Goal: Task Accomplishment & Management: Manage account settings

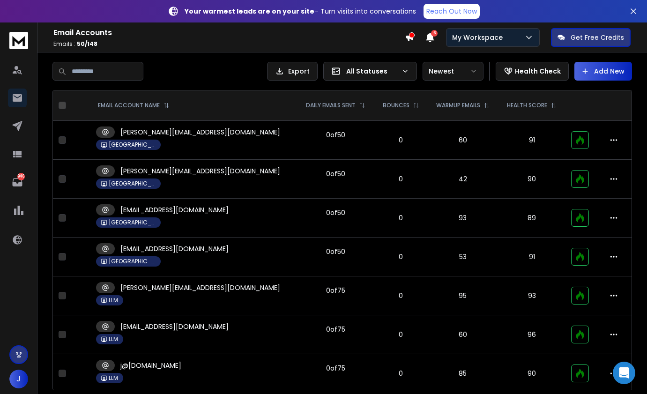
click at [510, 42] on button "My Workspace" at bounding box center [493, 37] width 94 height 19
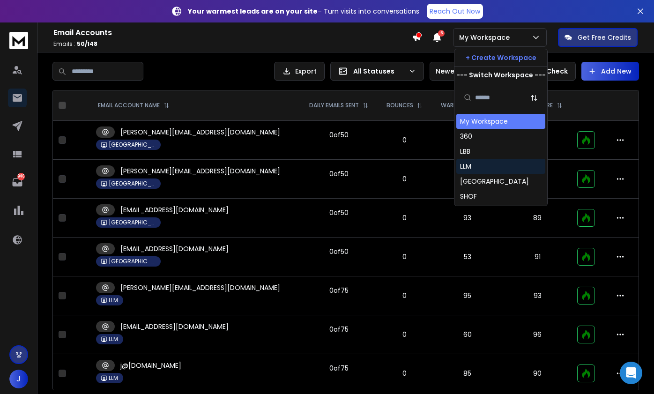
click at [480, 166] on div "LLM" at bounding box center [501, 166] width 89 height 15
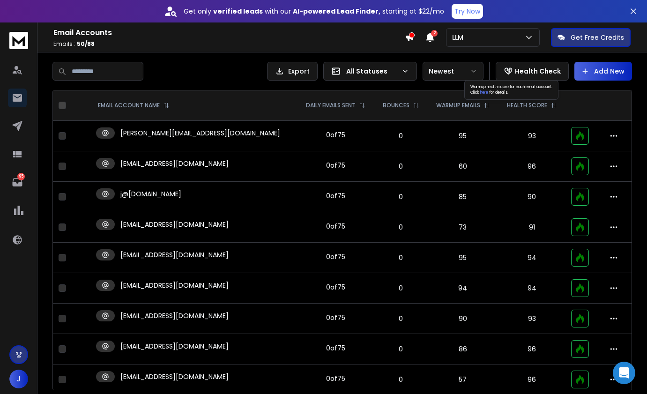
click at [507, 107] on p "HEALTH SCORE" at bounding box center [527, 106] width 40 height 8
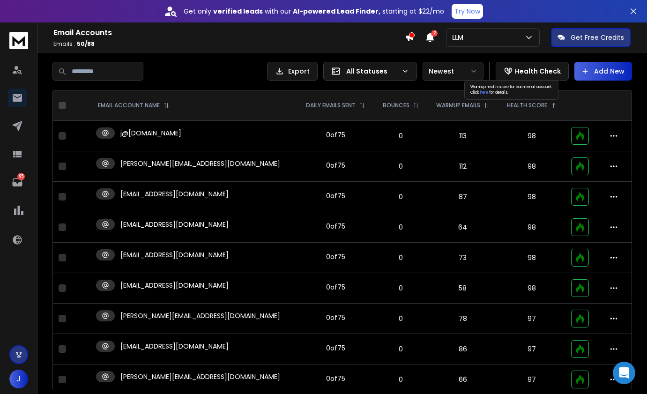
click at [507, 107] on p "HEALTH SCORE" at bounding box center [527, 106] width 40 height 8
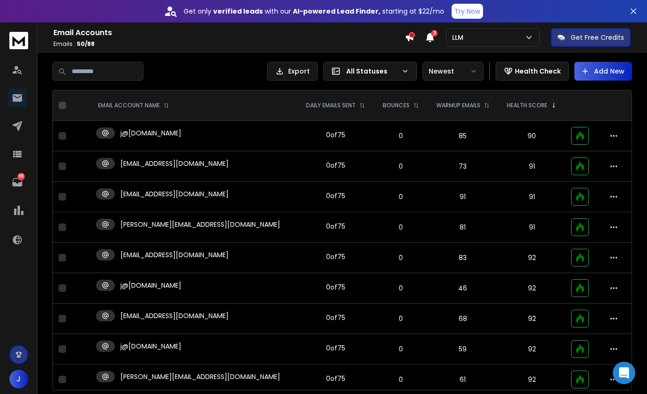
click at [576, 137] on icon at bounding box center [580, 135] width 8 height 9
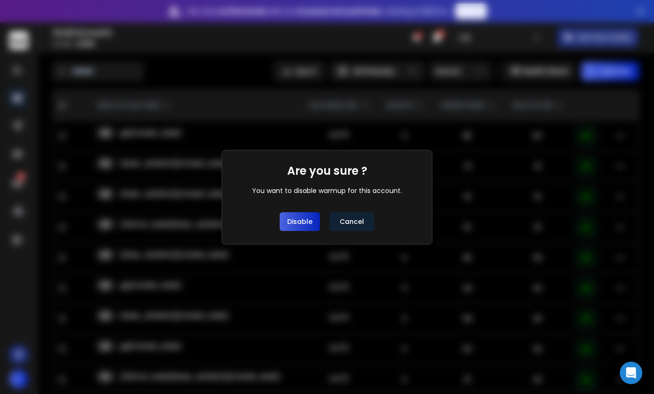
click at [351, 223] on button "Cancel" at bounding box center [352, 221] width 45 height 19
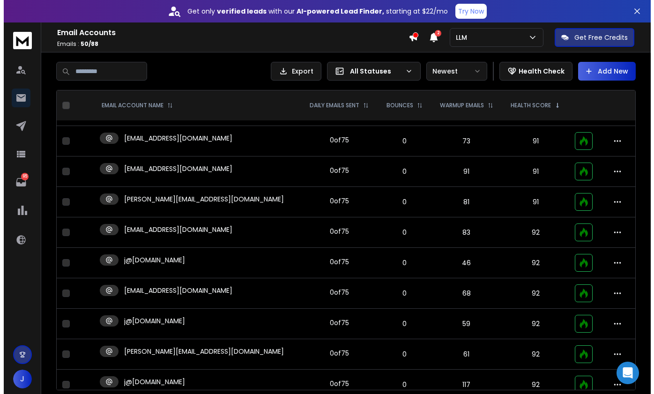
scroll to position [26, 0]
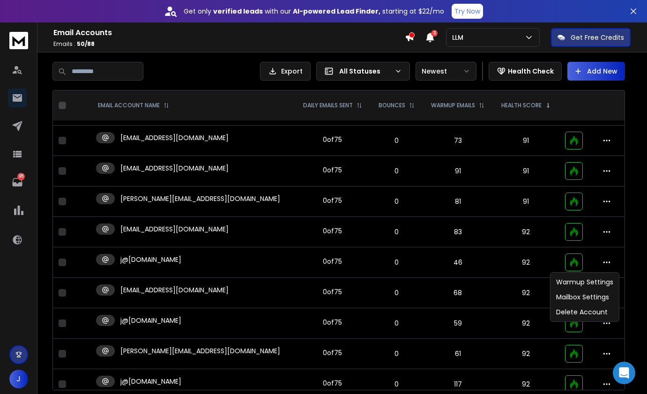
click at [608, 263] on icon at bounding box center [607, 262] width 7 height 1
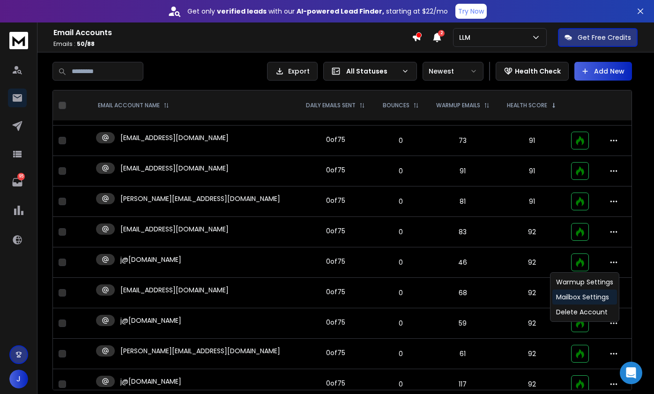
click at [588, 297] on div "Mailbox Settings" at bounding box center [585, 297] width 65 height 15
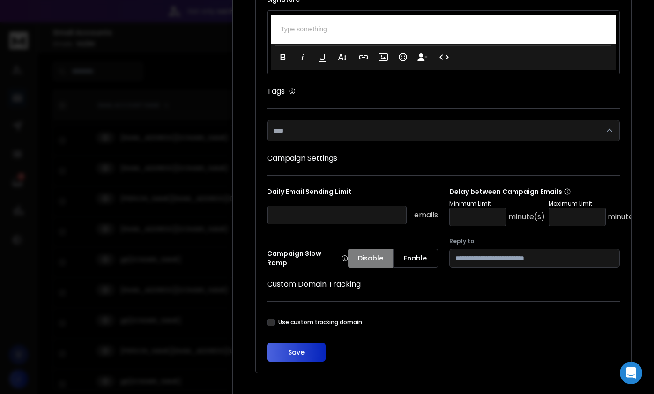
scroll to position [174, 0]
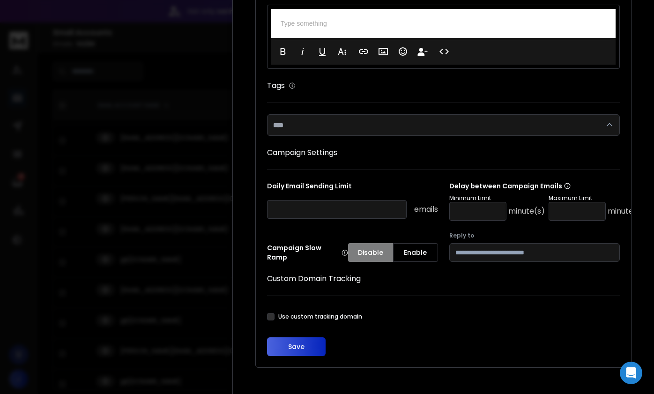
click at [272, 313] on button "Reply to" at bounding box center [271, 317] width 8 height 8
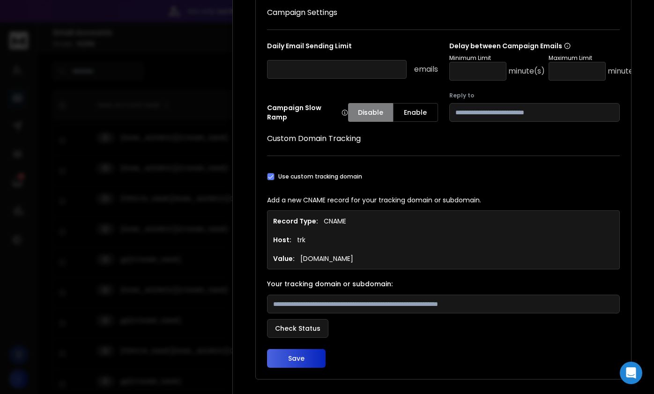
scroll to position [311, 0]
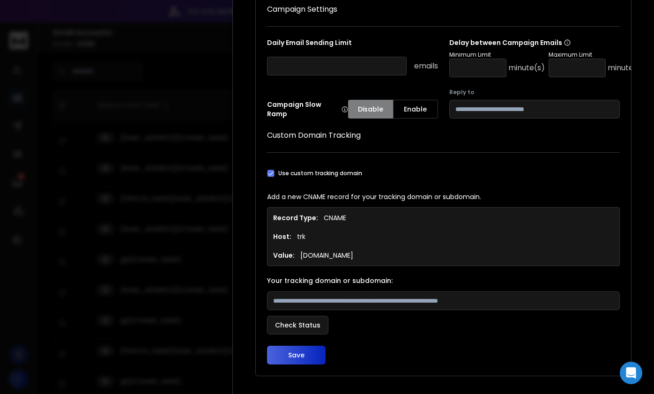
click at [388, 45] on p "Daily Email Sending Limit" at bounding box center [352, 44] width 171 height 13
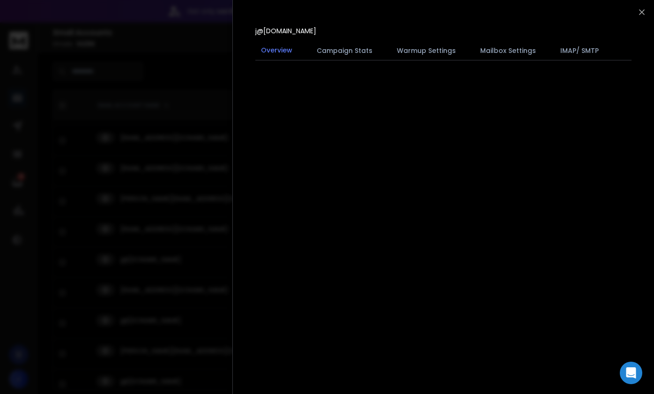
click at [101, 90] on div at bounding box center [327, 197] width 654 height 394
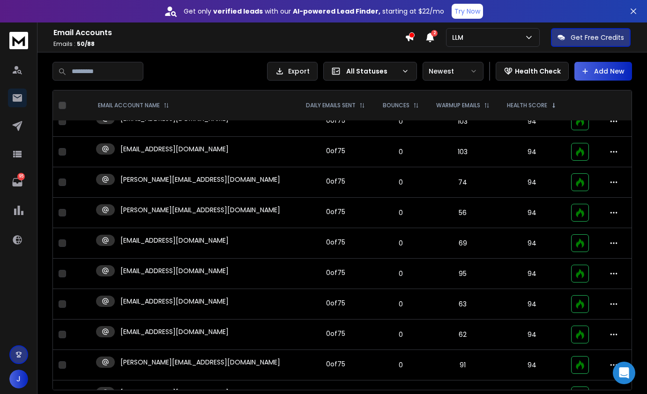
scroll to position [0, 0]
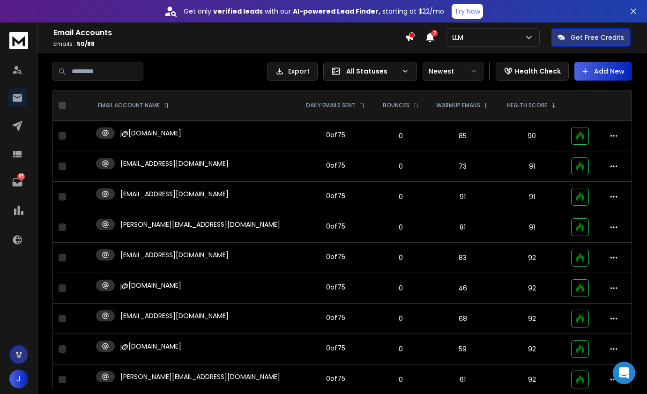
click at [114, 73] on input at bounding box center [98, 71] width 91 height 19
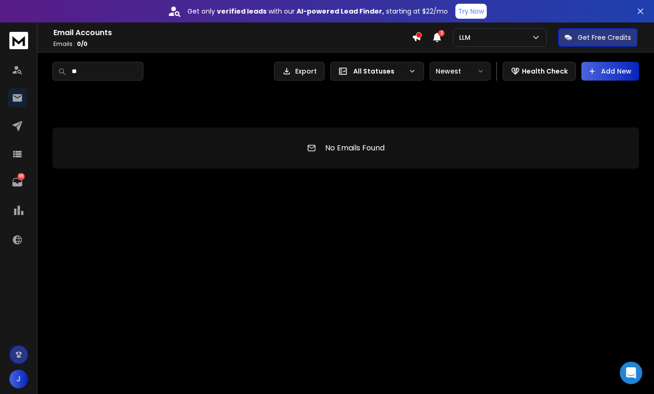
type input "**"
click at [19, 129] on icon at bounding box center [17, 126] width 10 height 10
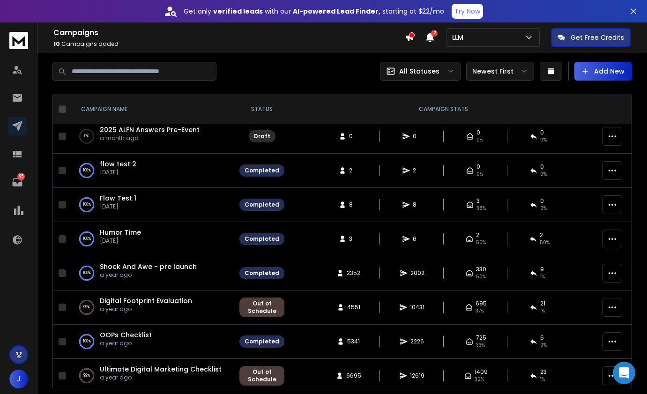
scroll to position [6, 0]
click at [71, 173] on td "100 % flow test 2 2 months ago" at bounding box center [152, 170] width 164 height 34
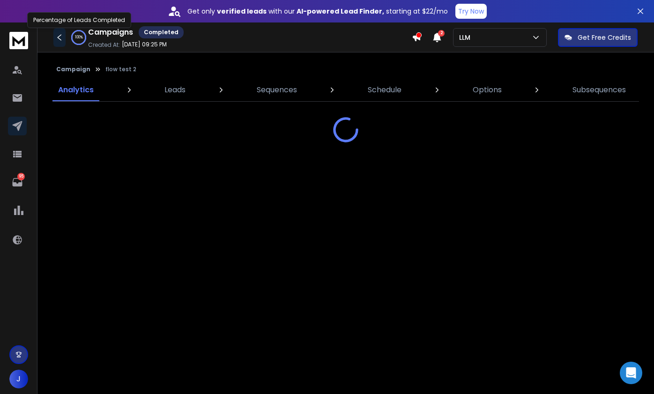
click at [64, 38] on button at bounding box center [59, 37] width 12 height 19
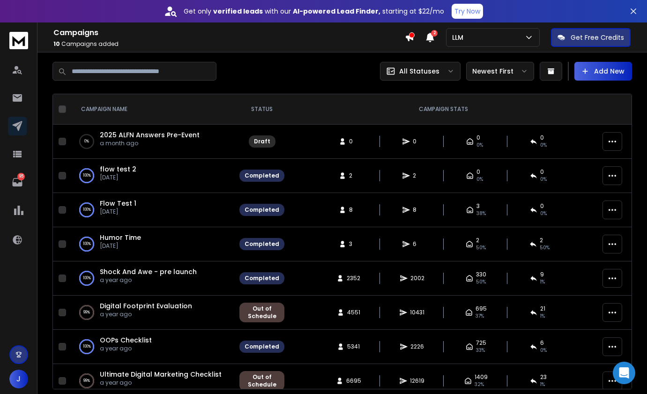
click at [64, 175] on button "button" at bounding box center [63, 176] width 8 height 8
click at [61, 207] on button "button" at bounding box center [63, 210] width 8 height 8
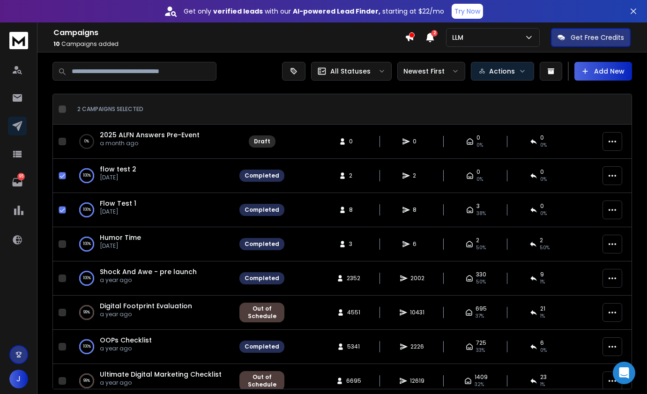
click at [524, 72] on icon "button" at bounding box center [523, 72] width 8 height 8
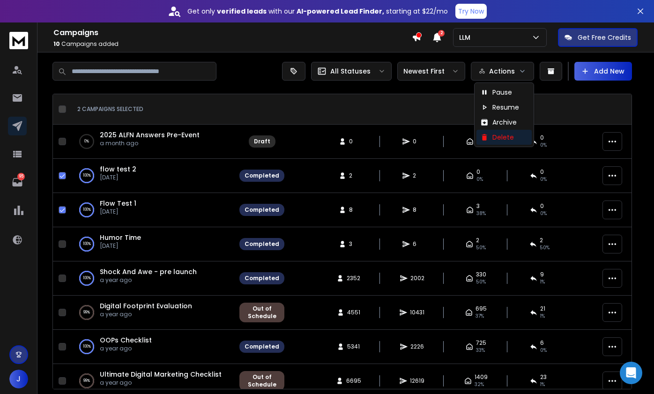
click at [502, 137] on p "Delete" at bounding box center [504, 137] width 22 height 9
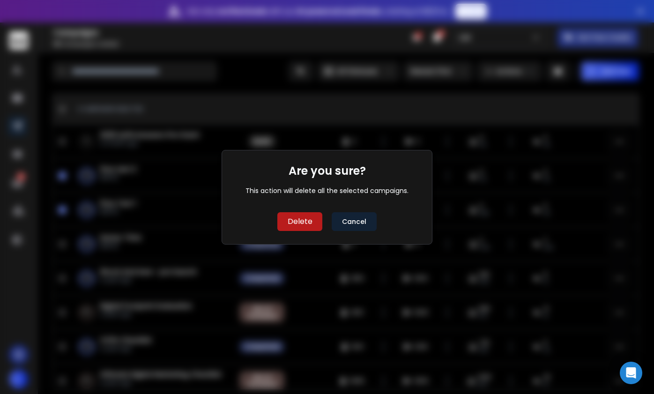
click at [301, 225] on p "delete" at bounding box center [300, 221] width 25 height 11
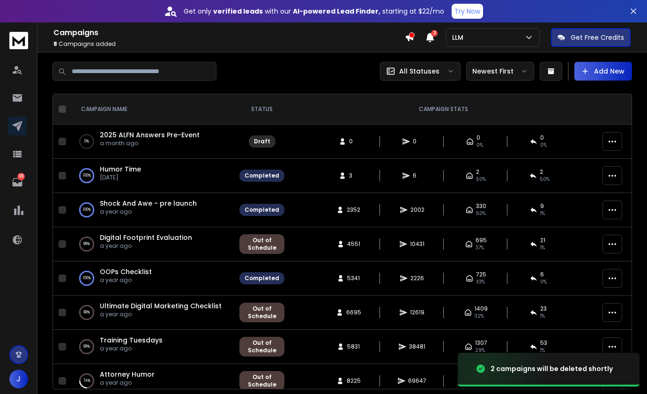
click at [162, 89] on div "Campaigns 8 Campaigns Added All Statuses Newest First Add New CAMPAIGN NAME STA…" at bounding box center [343, 226] width 580 height 328
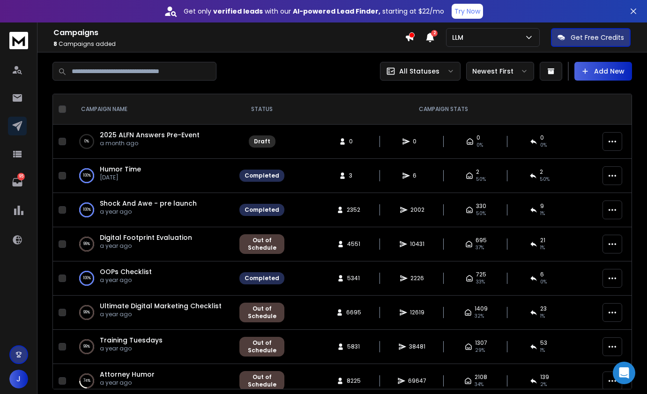
click at [116, 167] on span "Humor Time" at bounding box center [120, 169] width 41 height 9
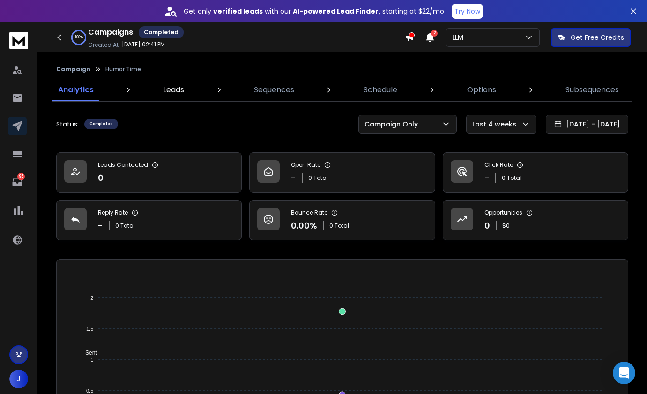
click at [180, 91] on p "Leads" at bounding box center [173, 89] width 21 height 11
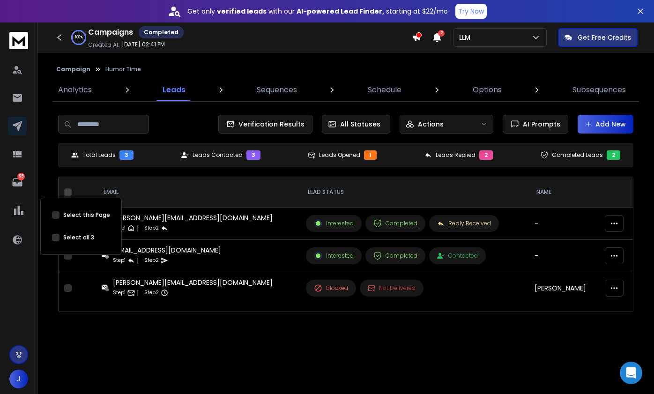
click at [68, 191] on button "Select this Page" at bounding box center [68, 192] width 8 height 8
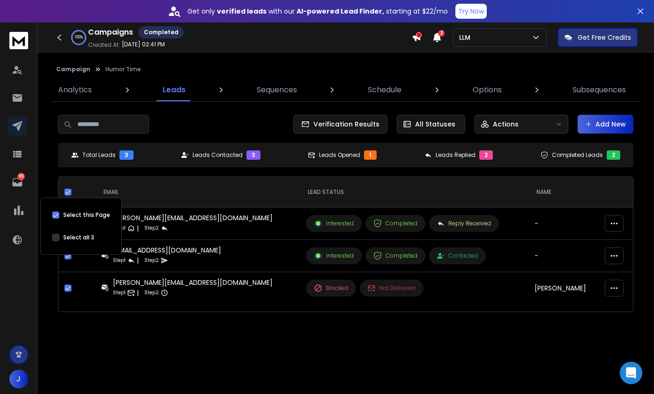
click at [58, 239] on button "Select this Page" at bounding box center [56, 238] width 8 height 8
click at [285, 91] on p "Sequences" at bounding box center [277, 89] width 40 height 11
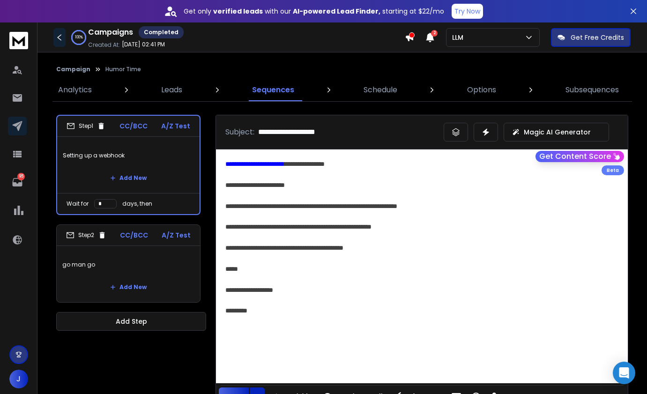
click at [59, 41] on icon at bounding box center [59, 37] width 8 height 8
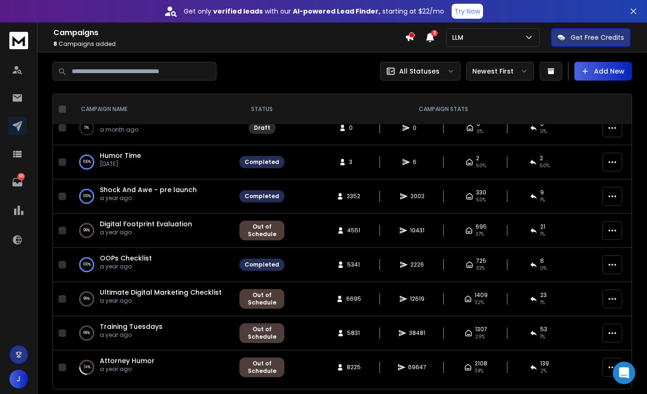
scroll to position [16, 0]
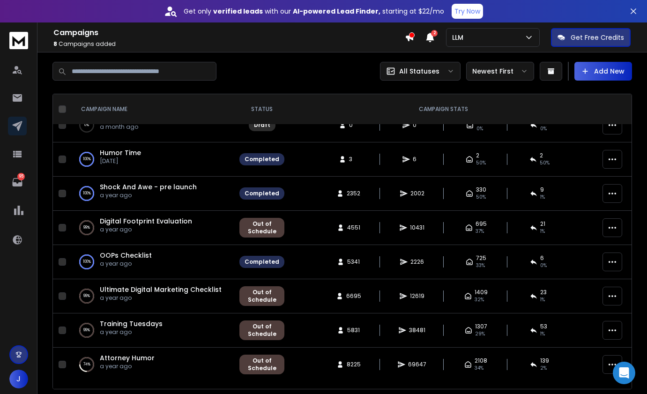
click at [120, 358] on span "Attorney Humor" at bounding box center [127, 357] width 55 height 9
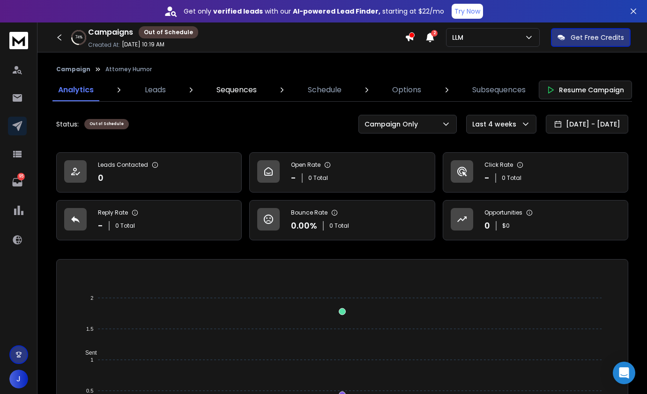
click at [241, 91] on p "Sequences" at bounding box center [237, 89] width 40 height 11
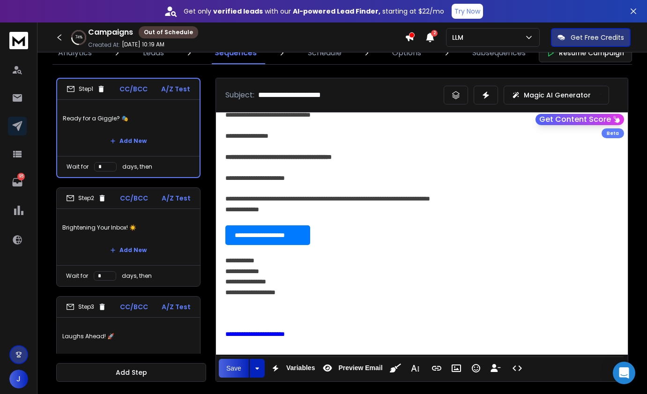
scroll to position [38, 0]
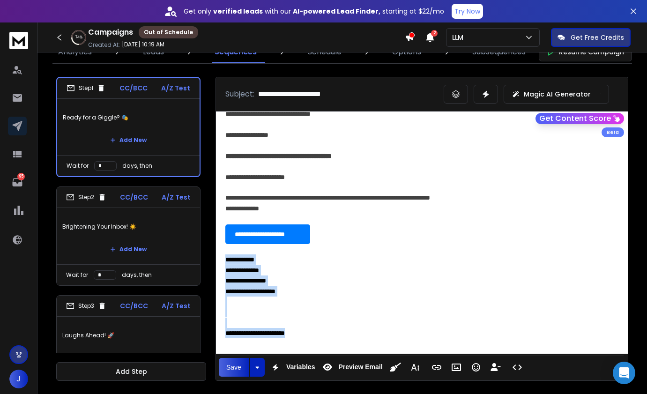
drag, startPoint x: 224, startPoint y: 258, endPoint x: 303, endPoint y: 340, distance: 114.4
click at [303, 340] on div "**********" at bounding box center [422, 230] width 412 height 237
copy div "**********"
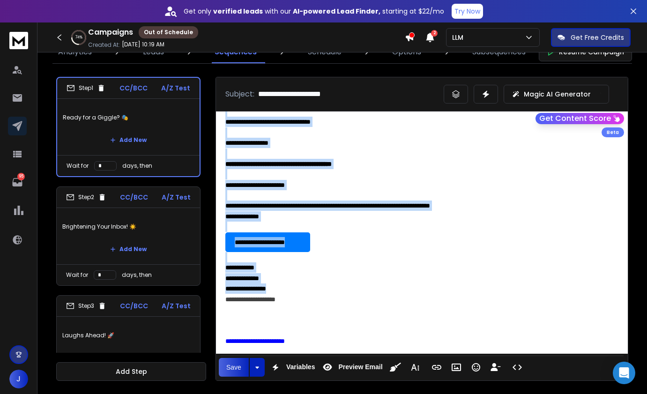
scroll to position [75, 0]
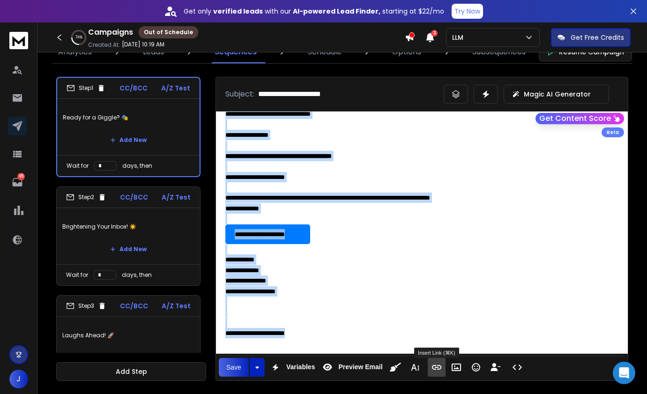
drag, startPoint x: 221, startPoint y: 123, endPoint x: 439, endPoint y: 366, distance: 326.3
click at [439, 366] on div "**********" at bounding box center [422, 246] width 412 height 269
copy div "**********"
